Goal: Task Accomplishment & Management: Manage account settings

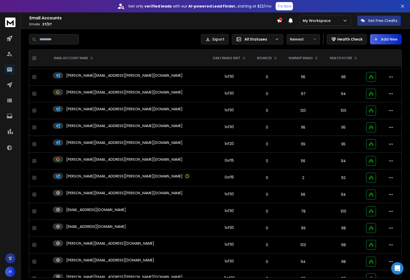
scroll to position [83, 0]
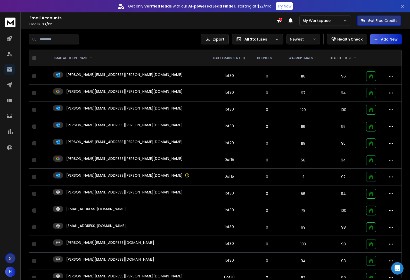
click at [134, 177] on p "[PERSON_NAME][EMAIL_ADDRESS][PERSON_NAME][DOMAIN_NAME]" at bounding box center [124, 175] width 116 height 5
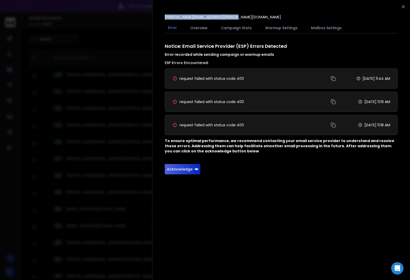
drag, startPoint x: 241, startPoint y: 18, endPoint x: 165, endPoint y: 18, distance: 75.3
click at [165, 18] on div "[PERSON_NAME][EMAIL_ADDRESS][PERSON_NAME][DOMAIN_NAME]" at bounding box center [281, 16] width 233 height 5
copy p "[PERSON_NAME][EMAIL_ADDRESS][PERSON_NAME][DOMAIN_NAME]"
click at [402, 7] on icon "button" at bounding box center [403, 6] width 3 height 3
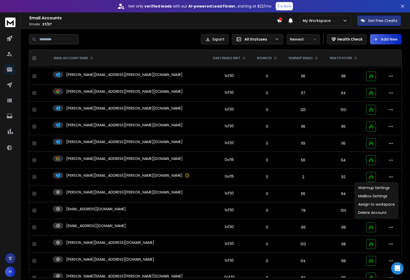
click at [390, 177] on icon at bounding box center [391, 176] width 4 height 1
click at [368, 213] on div "Delete Account" at bounding box center [376, 212] width 41 height 8
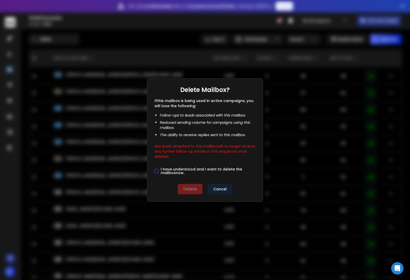
click at [157, 172] on button "I have understood and I want to delete the mailbox now." at bounding box center [157, 171] width 4 height 4
click at [193, 190] on button "Delete" at bounding box center [190, 189] width 25 height 10
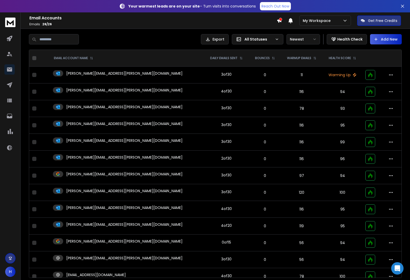
click at [389, 40] on button "Add New" at bounding box center [386, 39] width 32 height 10
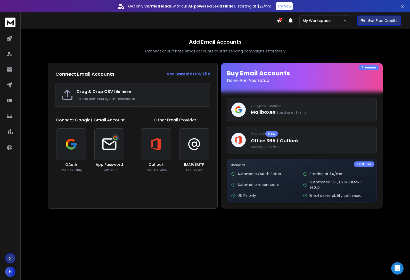
click at [157, 150] on icon at bounding box center [156, 144] width 12 height 12
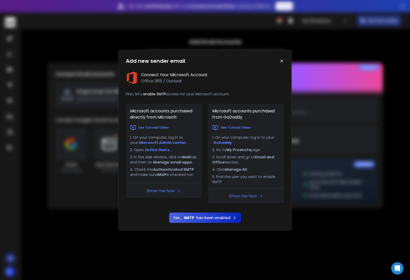
click at [207, 219] on button "Yes , SMTP has been enabled" at bounding box center [205, 217] width 72 height 10
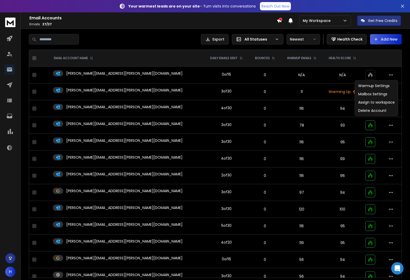
click at [390, 75] on icon at bounding box center [391, 75] width 5 height 5
click at [368, 75] on icon at bounding box center [370, 74] width 4 height 5
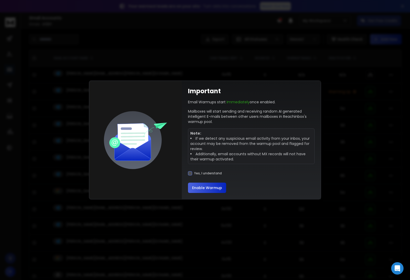
click at [191, 174] on button "Yes, I understand" at bounding box center [190, 173] width 4 height 4
click at [211, 188] on button "Enable Warmup" at bounding box center [207, 187] width 38 height 10
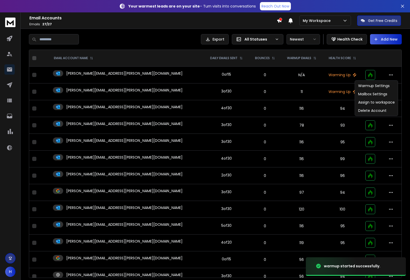
click at [389, 75] on icon at bounding box center [391, 75] width 5 height 5
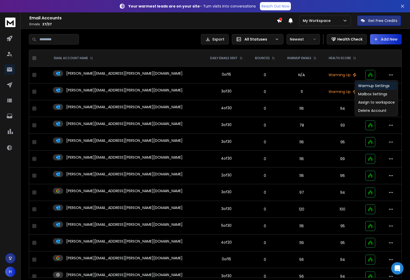
click at [370, 86] on div "Warmup Settings" at bounding box center [376, 86] width 41 height 8
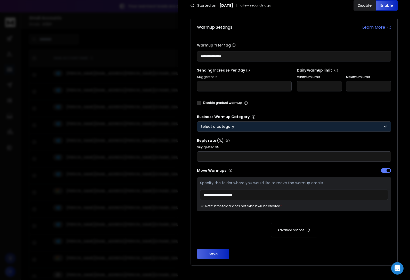
scroll to position [40, 0]
click at [372, 126] on div "Select a category" at bounding box center [294, 126] width 188 height 5
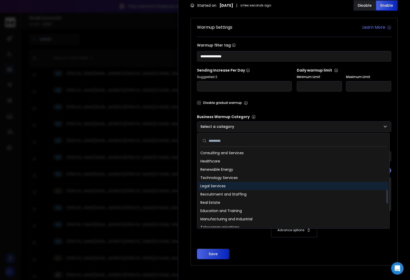
scroll to position [228, 0]
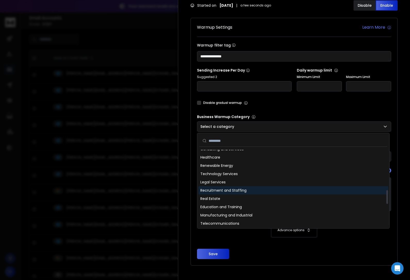
click at [231, 190] on span "Recruitment and Staffing" at bounding box center [223, 190] width 46 height 5
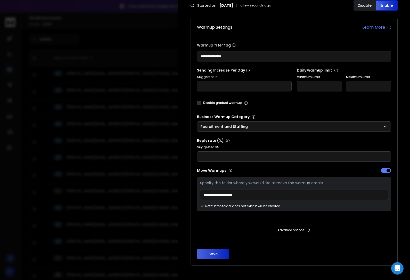
click at [212, 254] on button "Save" at bounding box center [213, 253] width 32 height 10
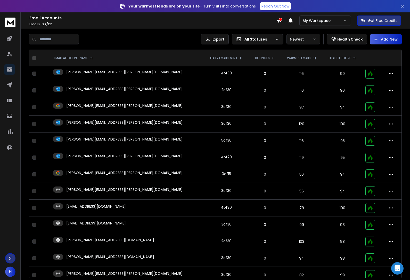
scroll to position [0, 0]
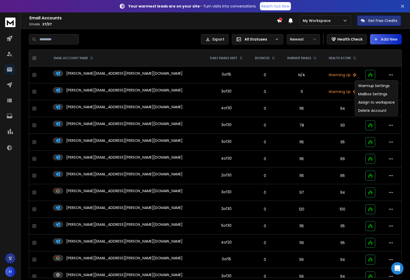
click at [390, 75] on icon at bounding box center [391, 74] width 4 height 1
click at [367, 85] on div "Warmup Settings" at bounding box center [376, 86] width 41 height 8
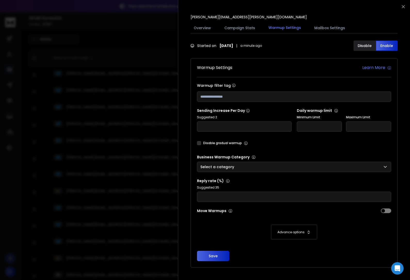
type input "**********"
type input "*"
type input "**"
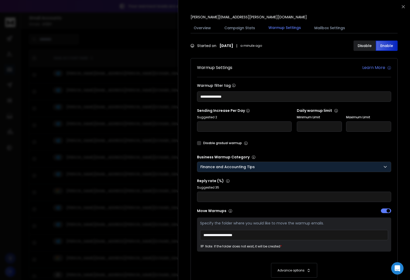
click at [289, 165] on div "Finance and Accounting Tips" at bounding box center [294, 166] width 188 height 5
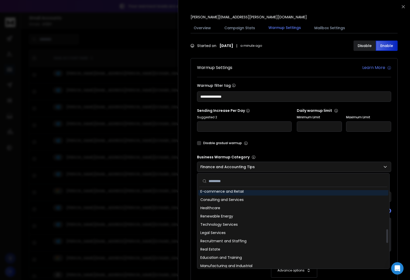
scroll to position [222, 0]
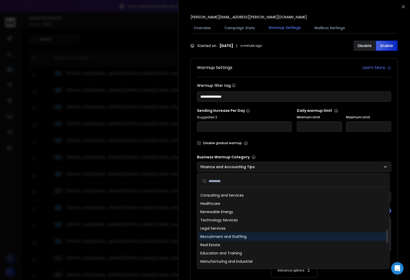
click at [224, 236] on span "Recruitment and Staffing" at bounding box center [223, 236] width 46 height 5
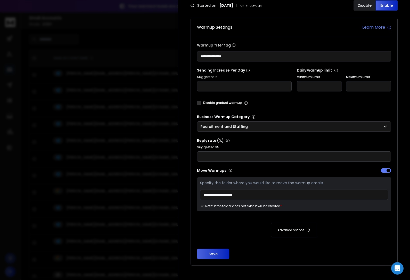
scroll to position [40, 0]
click at [212, 255] on button "Save" at bounding box center [213, 253] width 32 height 10
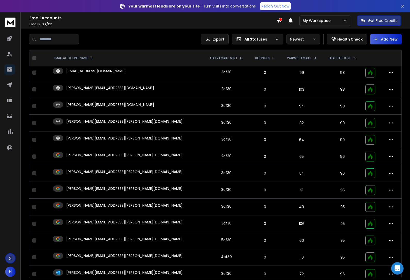
scroll to position [246, 0]
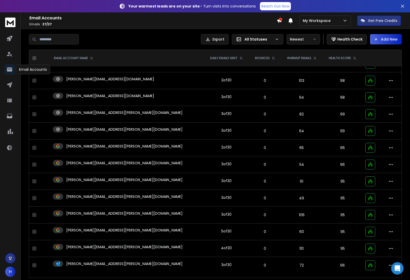
click at [10, 69] on icon at bounding box center [9, 69] width 5 height 4
